Goal: Find specific page/section: Find specific page/section

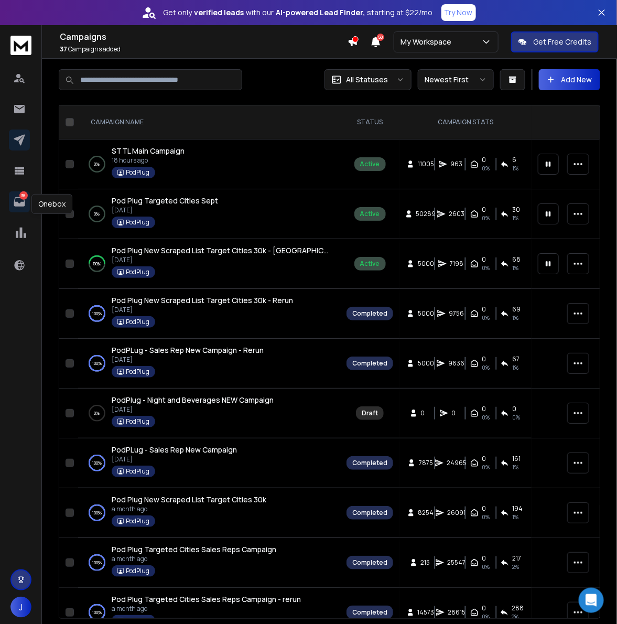
click at [18, 206] on icon at bounding box center [19, 201] width 11 height 9
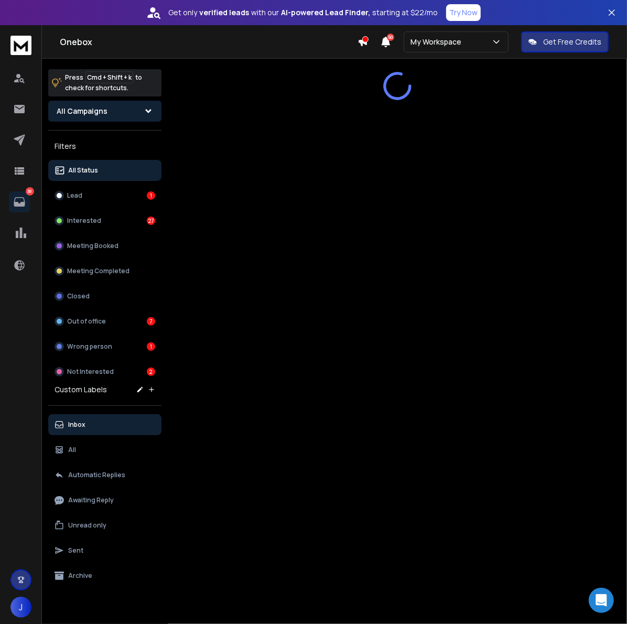
click at [147, 113] on icon at bounding box center [148, 110] width 9 height 9
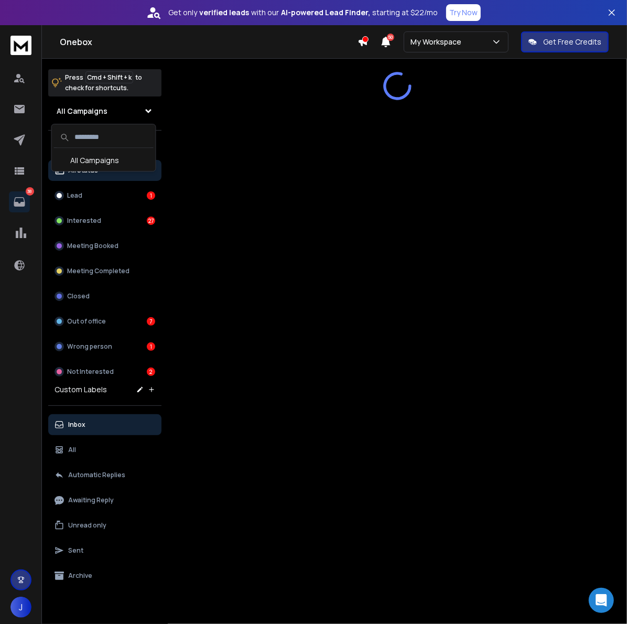
click at [116, 142] on input at bounding box center [104, 136] width 100 height 21
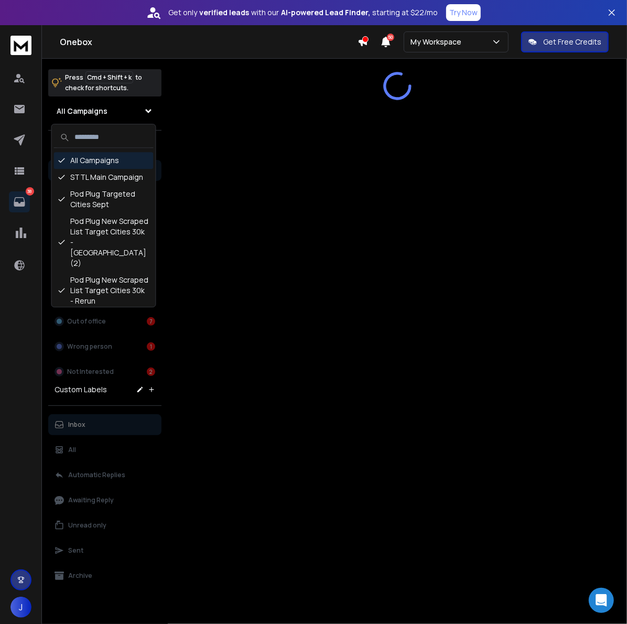
click at [113, 166] on div "All Campaigns" at bounding box center [104, 160] width 100 height 17
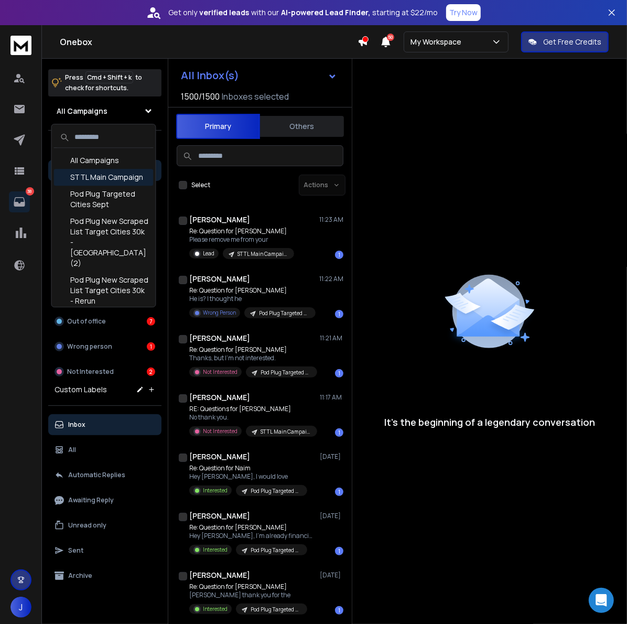
click at [110, 177] on div "STTL Main Campaign" at bounding box center [104, 177] width 100 height 17
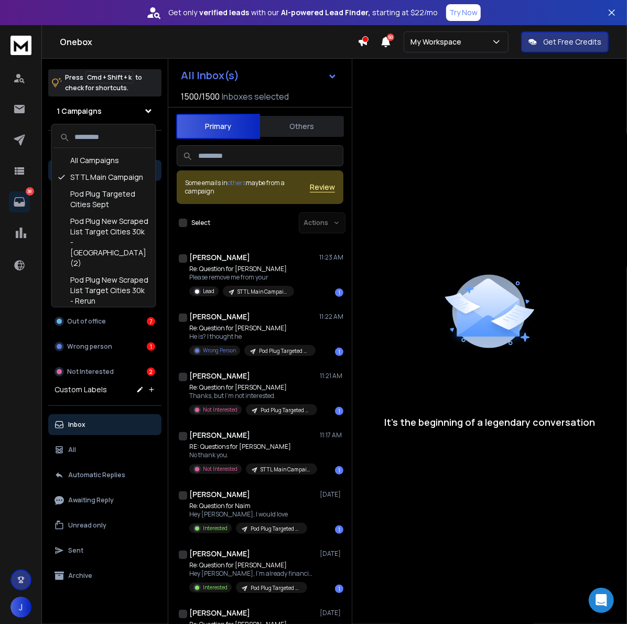
click at [395, 152] on div "It’s the beginning of a legendary conversation" at bounding box center [489, 324] width 275 height 531
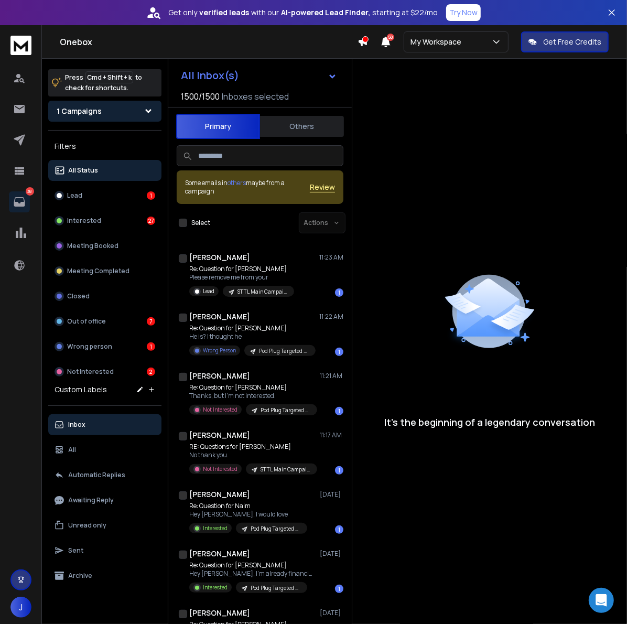
click at [148, 114] on icon at bounding box center [148, 110] width 9 height 9
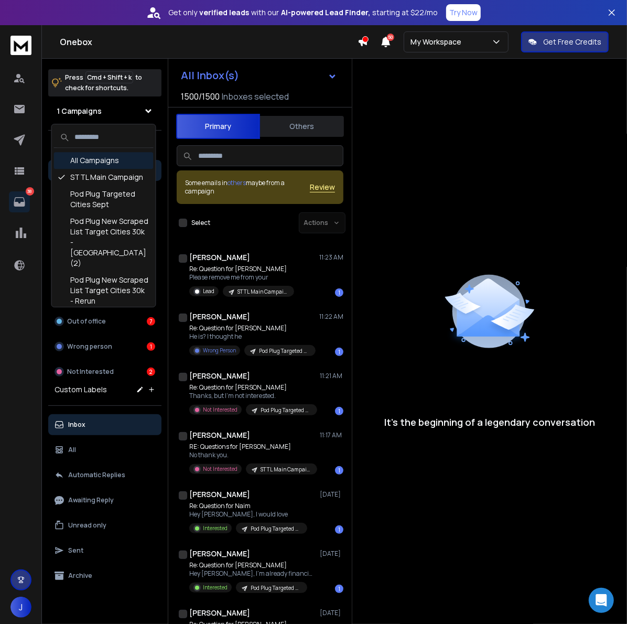
click at [110, 164] on div "All Campaigns" at bounding box center [104, 160] width 100 height 17
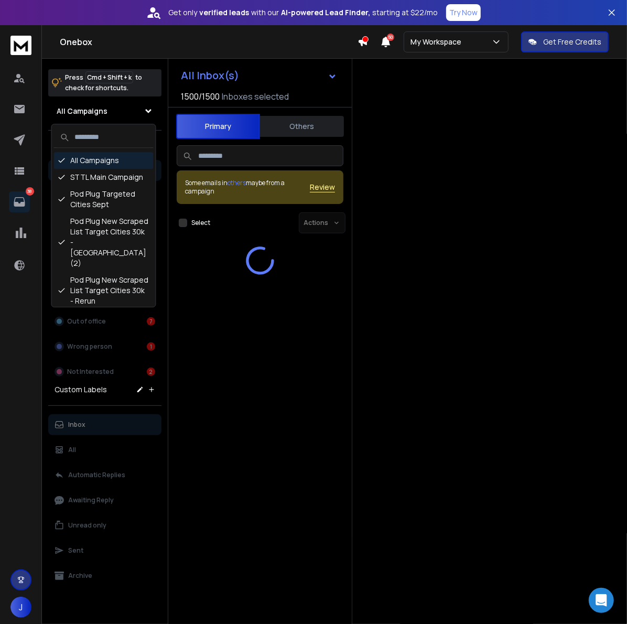
click at [105, 162] on div "All Campaigns" at bounding box center [104, 160] width 100 height 17
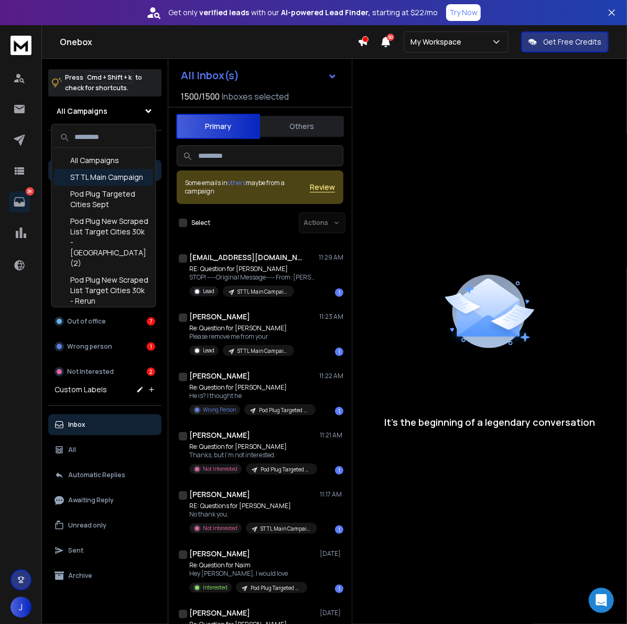
click at [103, 178] on div "STTL Main Campaign" at bounding box center [104, 177] width 100 height 17
click at [363, 169] on div "It’s the beginning of a legendary conversation" at bounding box center [489, 324] width 275 height 531
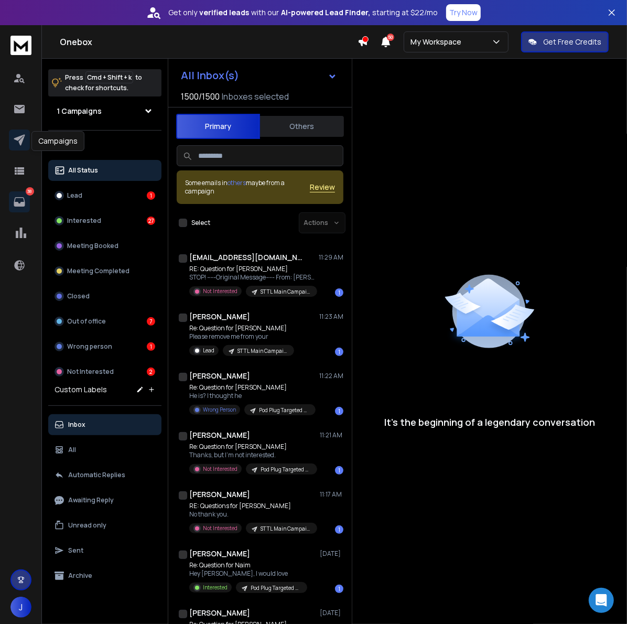
click at [13, 144] on icon at bounding box center [19, 140] width 13 height 13
